Goal: Find contact information: Find contact information

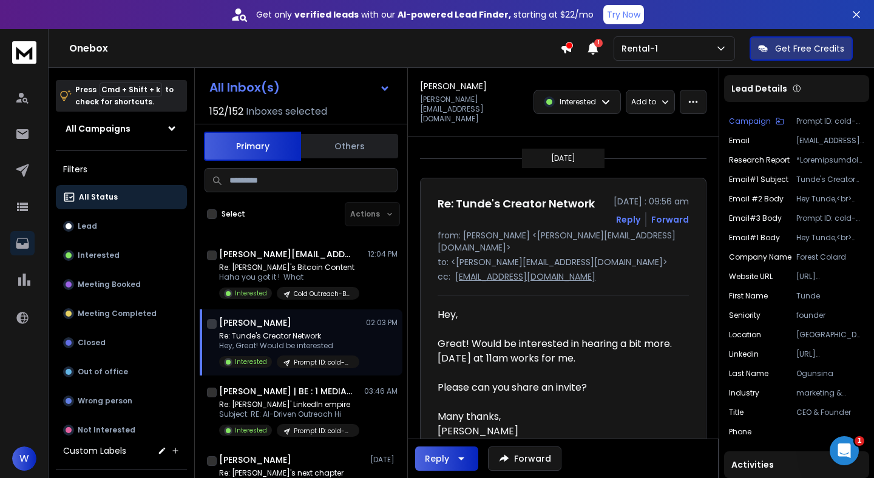
scroll to position [49, 0]
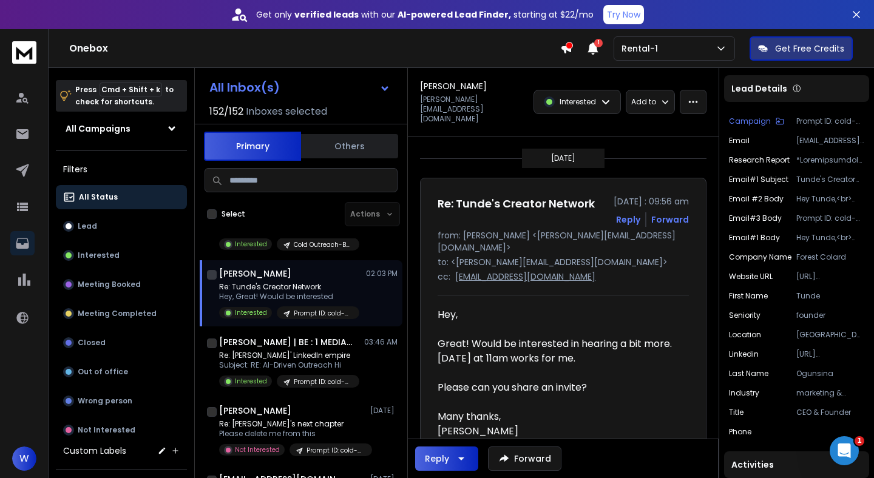
click at [348, 292] on p "Hey, Great! Would be interested" at bounding box center [289, 297] width 140 height 10
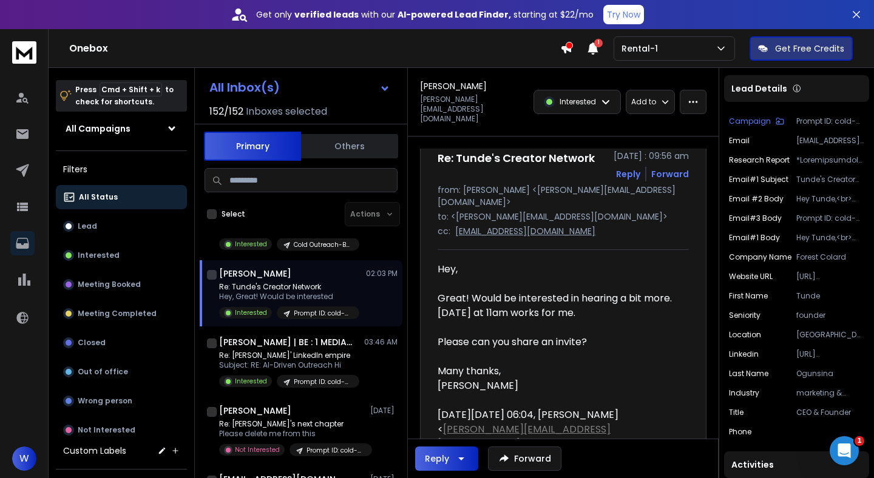
scroll to position [61, 0]
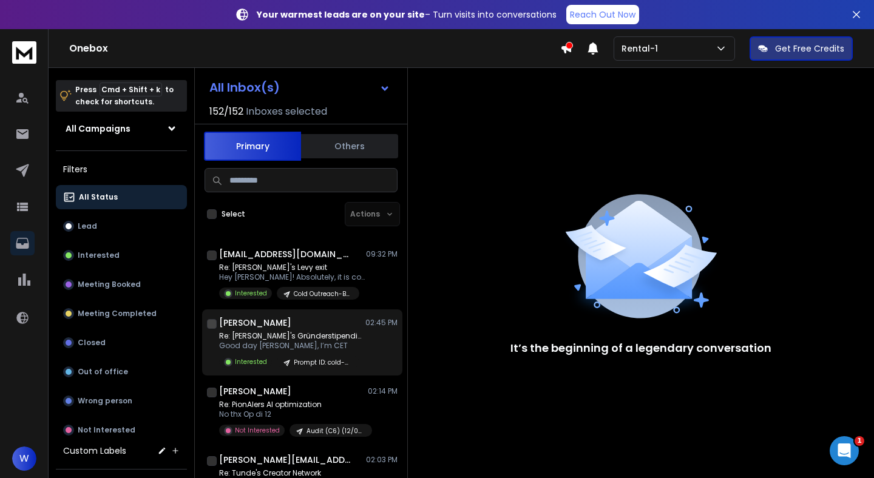
click at [336, 326] on div "[PERSON_NAME] 02:45 PM" at bounding box center [308, 323] width 178 height 12
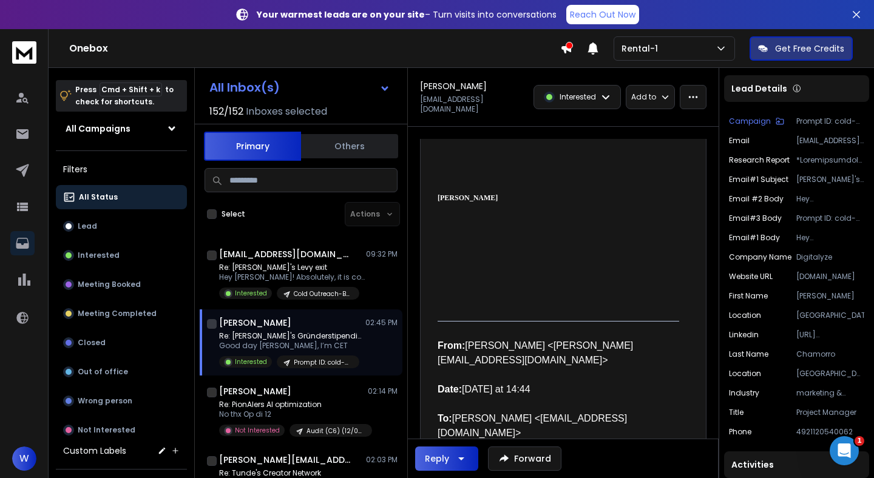
scroll to position [431, 0]
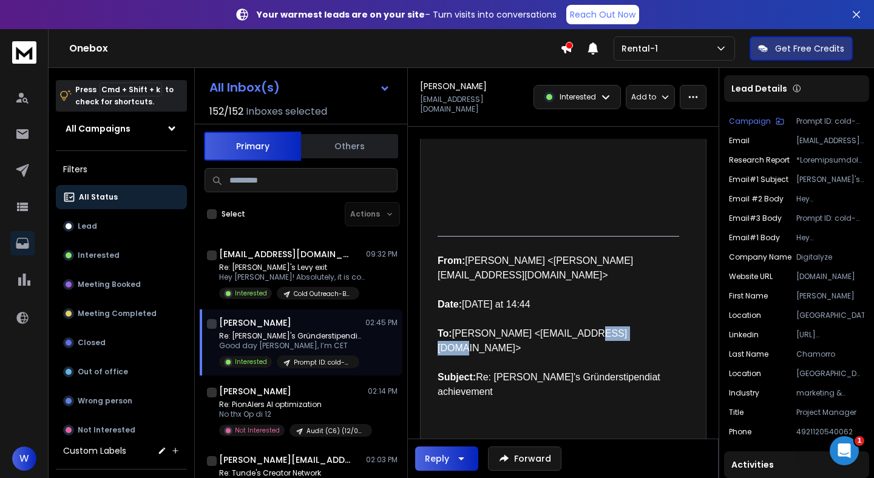
drag, startPoint x: 587, startPoint y: 314, endPoint x: 629, endPoint y: 312, distance: 42.5
click at [629, 312] on span "[PERSON_NAME] <[PERSON_NAME][EMAIL_ADDRESS][DOMAIN_NAME]> Date: [DATE] at 14:44…" at bounding box center [550, 326] width 225 height 141
copy span "apollosbg"
drag, startPoint x: 531, startPoint y: 314, endPoint x: 646, endPoint y: 317, distance: 115.4
click at [646, 317] on p "From: [PERSON_NAME] <[PERSON_NAME][EMAIL_ADDRESS][DOMAIN_NAME]> Date: [DATE] at…" at bounding box center [559, 327] width 242 height 146
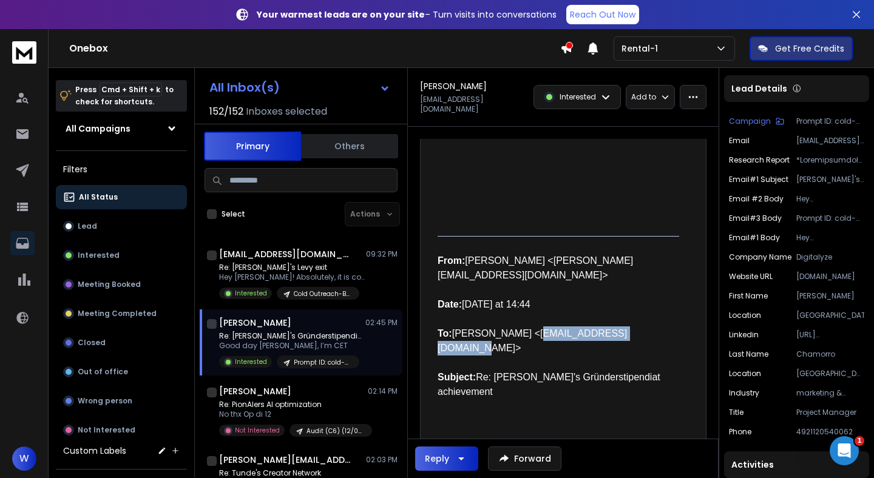
copy span "[EMAIL_ADDRESS][DOMAIN_NAME]"
